Goal: Information Seeking & Learning: Check status

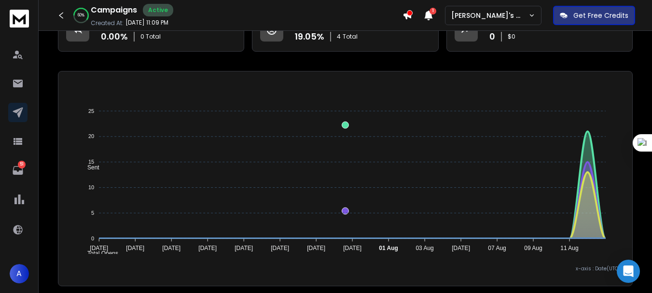
scroll to position [176, 0]
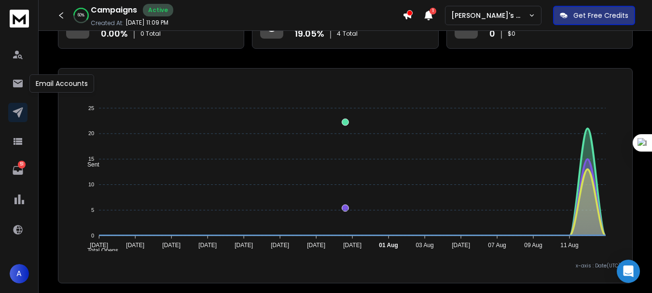
click at [30, 80] on div "Email Accounts" at bounding box center [61, 83] width 65 height 18
click at [23, 80] on icon at bounding box center [18, 84] width 12 height 12
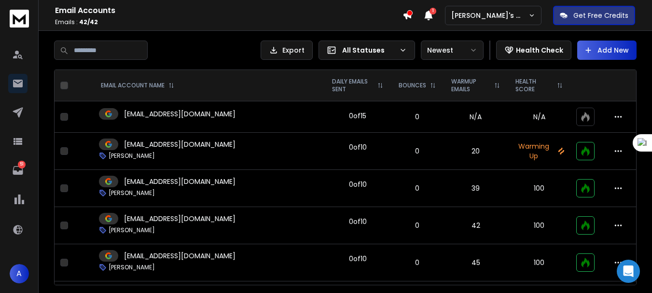
drag, startPoint x: 563, startPoint y: 234, endPoint x: 334, endPoint y: 37, distance: 302.0
click at [334, 37] on div "Export All Statuses Newest Health Check Add New EMAIL ACCOUNT NAME DAILY EMAILS…" at bounding box center [345, 163] width 613 height 264
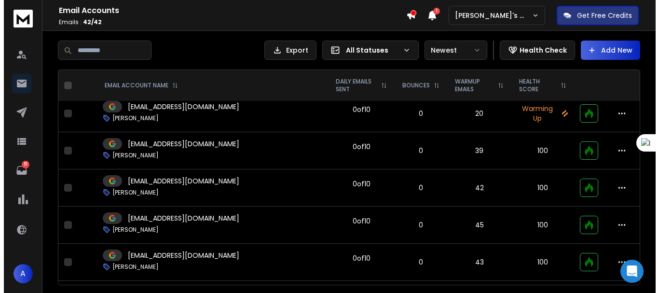
scroll to position [38, 0]
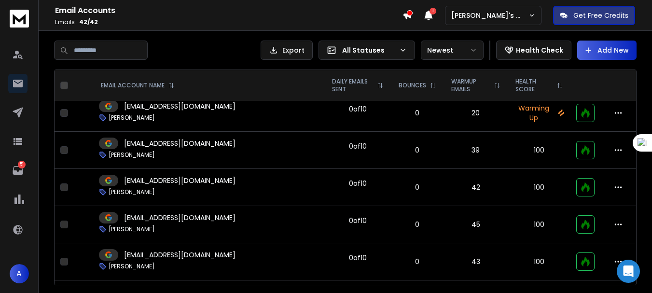
click at [462, 119] on td "20" at bounding box center [475, 113] width 64 height 37
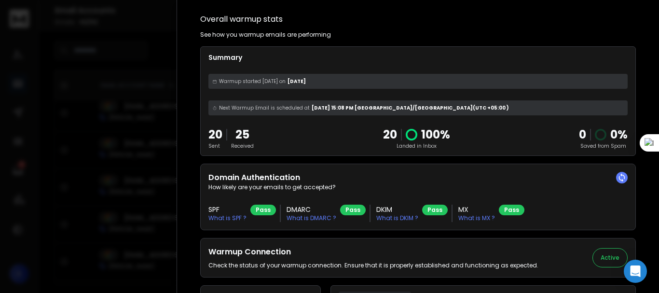
scroll to position [27, 0]
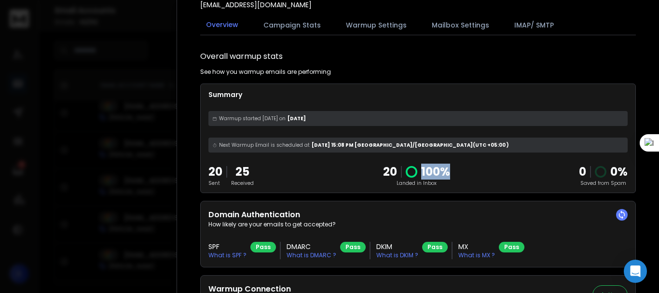
drag, startPoint x: 418, startPoint y: 164, endPoint x: 457, endPoint y: 164, distance: 39.1
click at [457, 164] on div "20 Sent 25 Received 20 100 % Landed in Inbox 0 0 % Saved from Spam" at bounding box center [417, 175] width 419 height 23
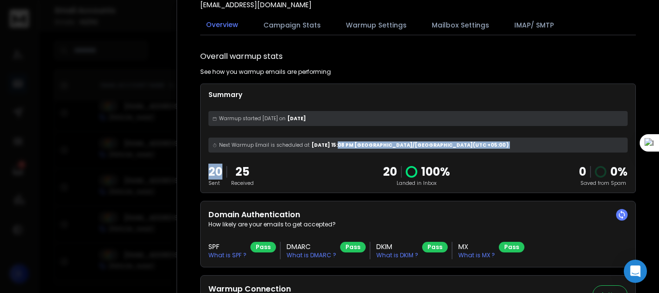
drag, startPoint x: 223, startPoint y: 167, endPoint x: 330, endPoint y: 138, distance: 110.9
click at [330, 138] on div "Summary Warmup started [DATE] on [DATE] Next Warmup Email is scheduled at [DATE…" at bounding box center [418, 137] width 436 height 109
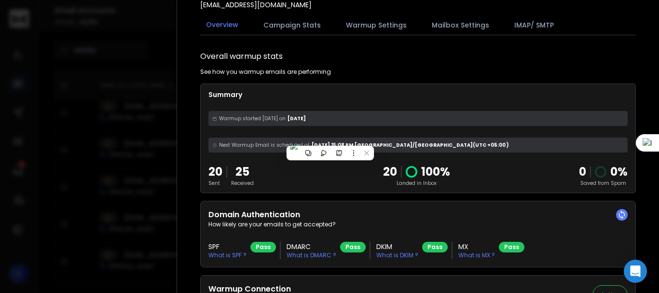
click at [483, 170] on div "20 Sent 25 Received 20 100 % Landed in Inbox 0 0 % Saved from Spam" at bounding box center [417, 175] width 419 height 23
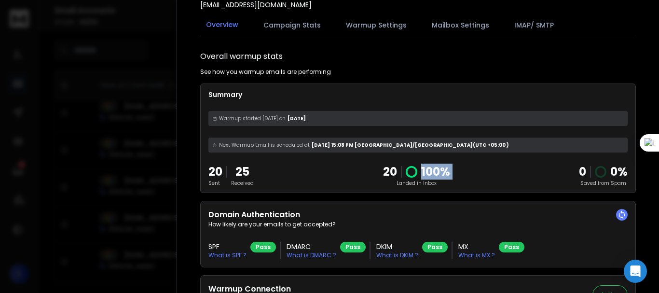
click at [483, 170] on div "20 Sent 25 Received 20 100 % Landed in Inbox 0 0 % Saved from Spam" at bounding box center [417, 175] width 419 height 23
click at [542, 185] on div "20 Sent 25 Received 20 100 % Landed in Inbox 0 0 % Saved from Spam" at bounding box center [417, 175] width 419 height 23
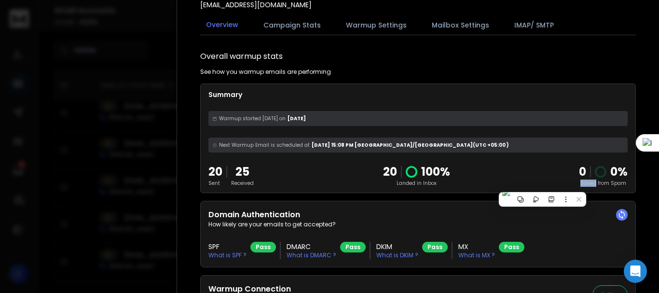
click at [542, 185] on div "20 Sent 25 Received 20 100 % Landed in Inbox 0 0 % Saved from Spam" at bounding box center [417, 175] width 419 height 23
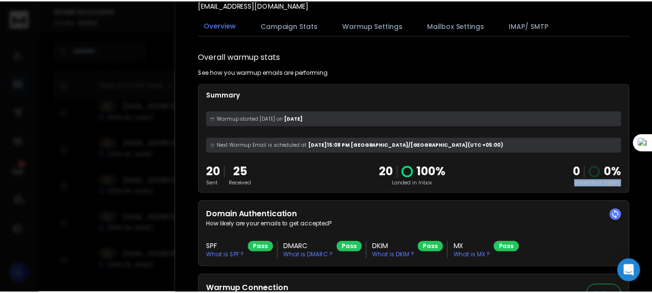
scroll to position [0, 0]
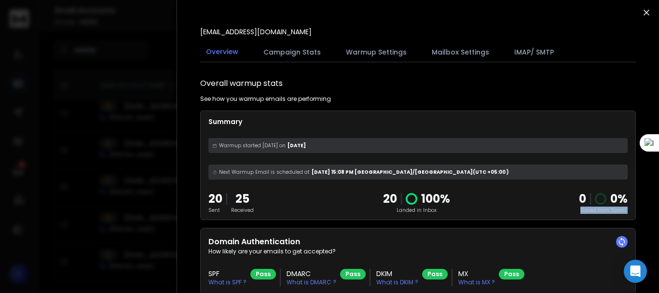
click at [644, 15] on icon "button" at bounding box center [647, 13] width 10 height 10
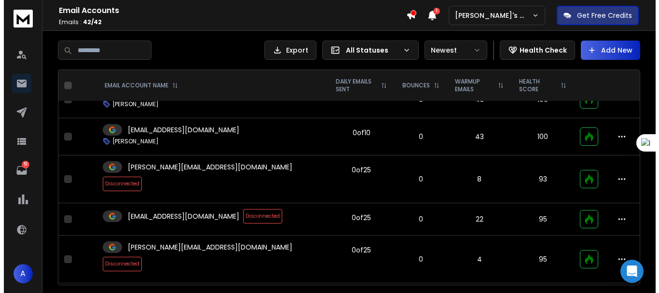
scroll to position [207, 0]
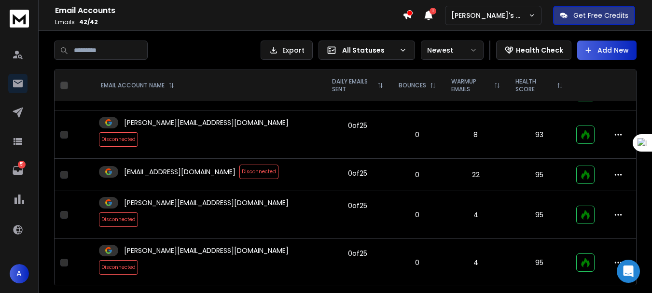
click at [484, 159] on td "22" at bounding box center [475, 175] width 64 height 32
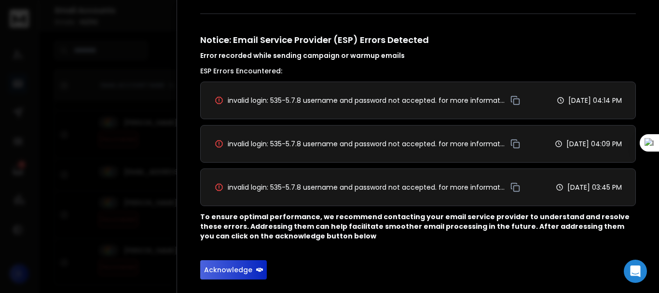
scroll to position [0, 0]
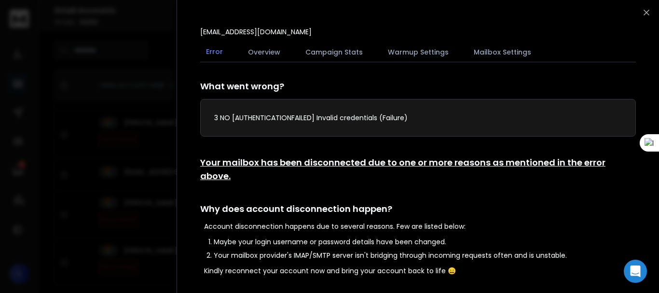
click at [426, 48] on button "Warmup Settings" at bounding box center [418, 51] width 72 height 21
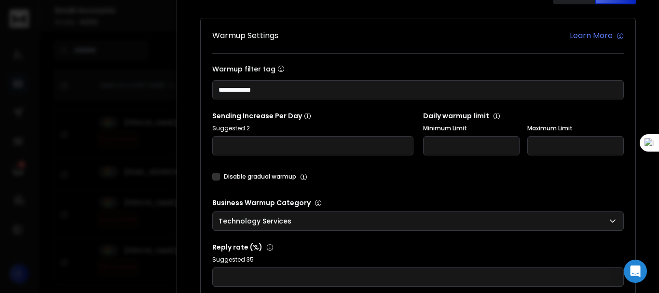
scroll to position [92, 0]
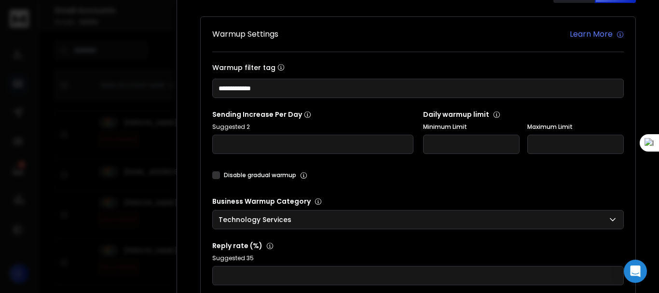
click at [260, 149] on input "*" at bounding box center [312, 144] width 201 height 19
click at [468, 147] on input "*" at bounding box center [471, 144] width 96 height 19
click at [559, 141] on input "**" at bounding box center [575, 144] width 96 height 19
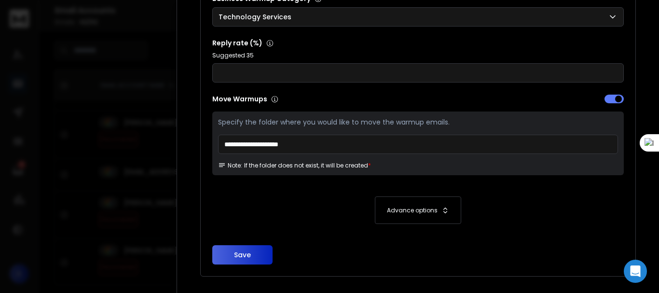
scroll to position [305, 0]
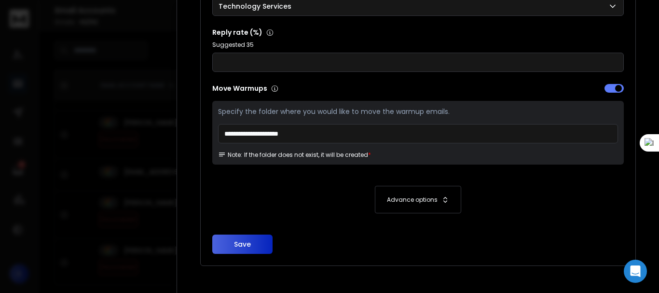
click at [384, 68] on input "**" at bounding box center [417, 62] width 411 height 19
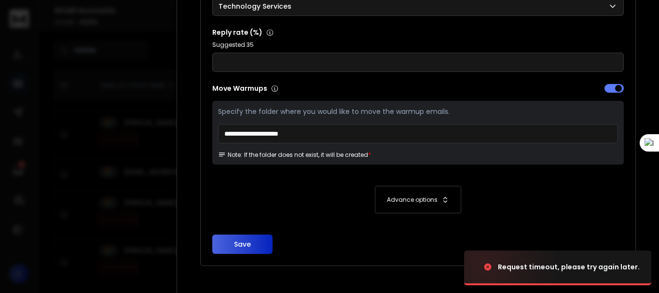
click at [461, 74] on form "**********" at bounding box center [417, 34] width 411 height 438
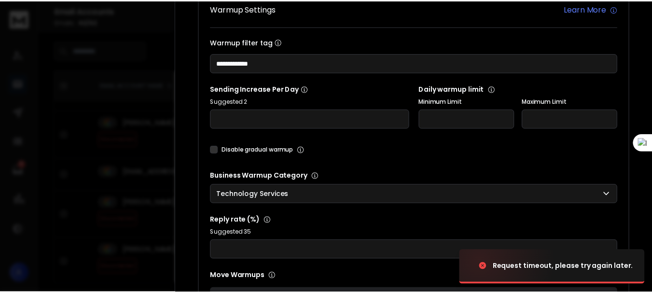
scroll to position [0, 0]
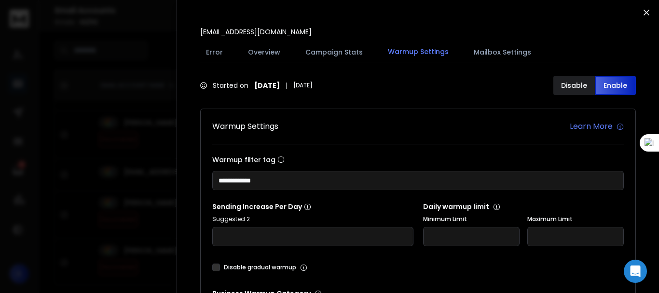
click at [644, 12] on icon "button" at bounding box center [646, 12] width 5 height 5
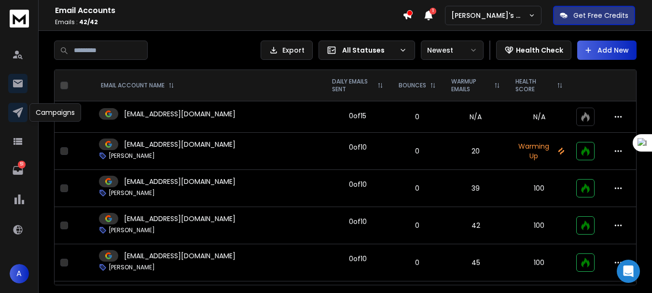
click at [21, 110] on icon at bounding box center [18, 112] width 10 height 10
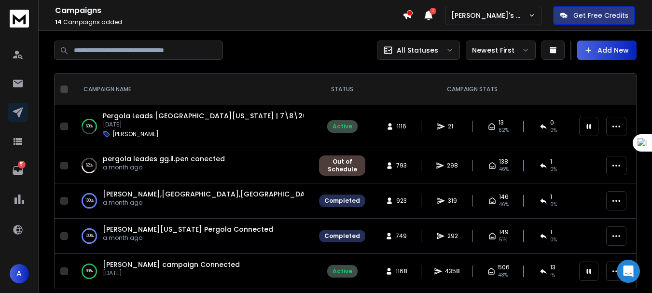
click at [205, 119] on span "Pergola Leads [GEOGRAPHIC_DATA][US_STATE] | 7\8\2025" at bounding box center [209, 116] width 213 height 10
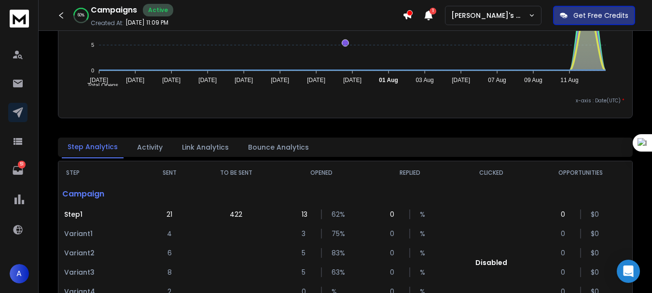
scroll to position [387, 0]
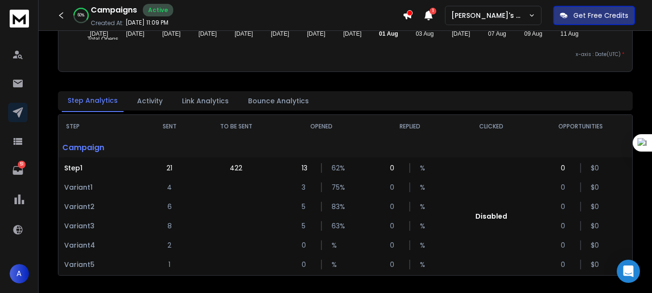
click at [338, 167] on p "62 %" at bounding box center [336, 168] width 10 height 10
click at [339, 190] on p "75 %" at bounding box center [336, 187] width 10 height 10
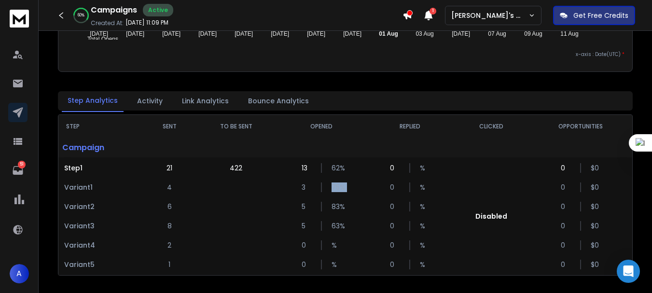
click at [339, 190] on p "75 %" at bounding box center [336, 187] width 10 height 10
click at [341, 210] on p "83 %" at bounding box center [336, 207] width 10 height 10
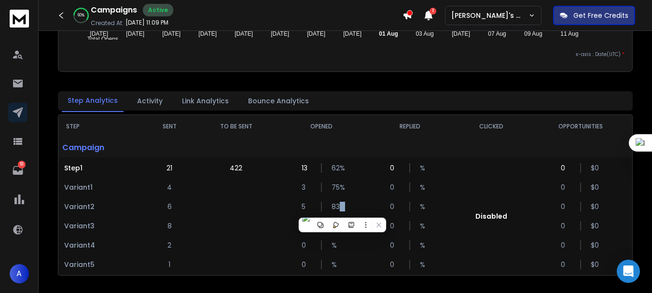
click at [341, 210] on p "83 %" at bounding box center [336, 207] width 10 height 10
click at [339, 221] on p "63 %" at bounding box center [336, 226] width 10 height 10
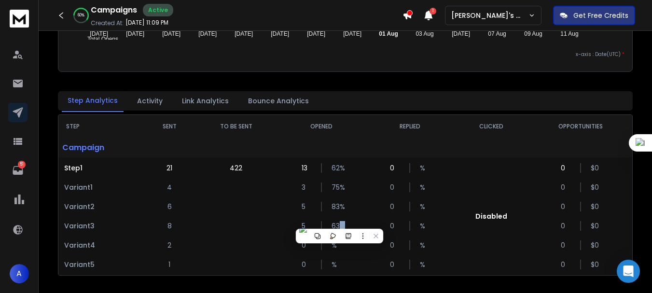
click at [339, 221] on p "63 %" at bounding box center [336, 226] width 10 height 10
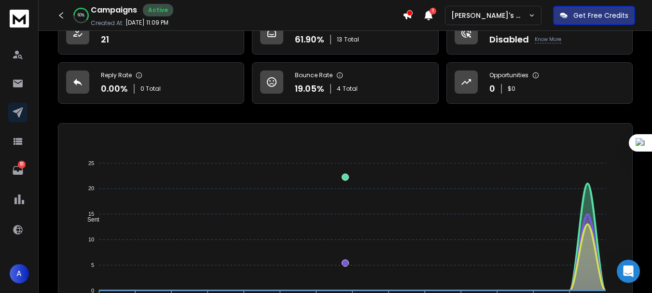
scroll to position [0, 0]
